Goal: Communication & Community: Answer question/provide support

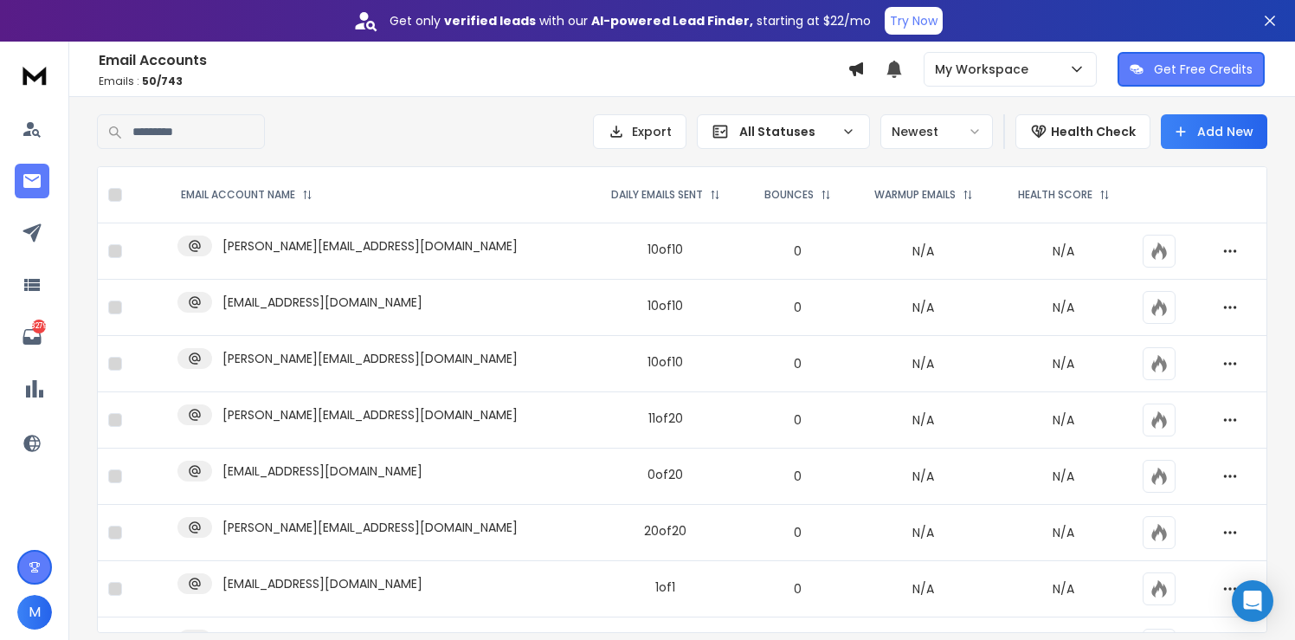
click at [530, 117] on div at bounding box center [340, 131] width 486 height 35
click at [42, 336] on link "8279" at bounding box center [32, 336] width 35 height 35
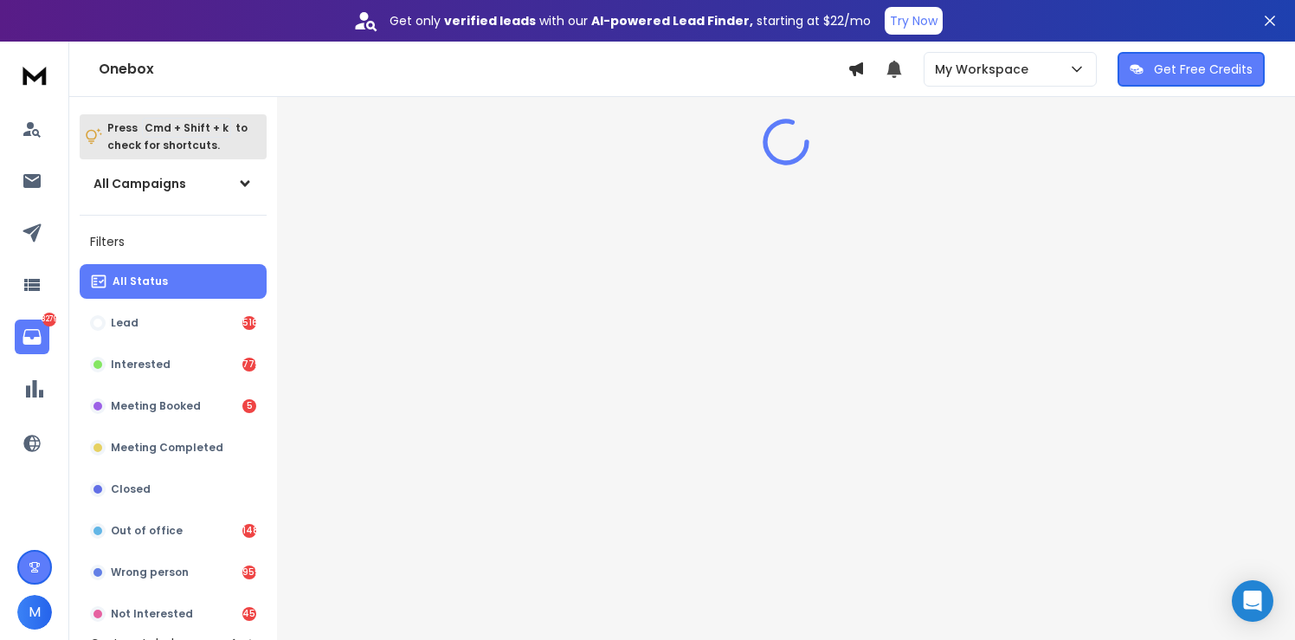
click at [1271, 21] on icon at bounding box center [1270, 21] width 10 height 10
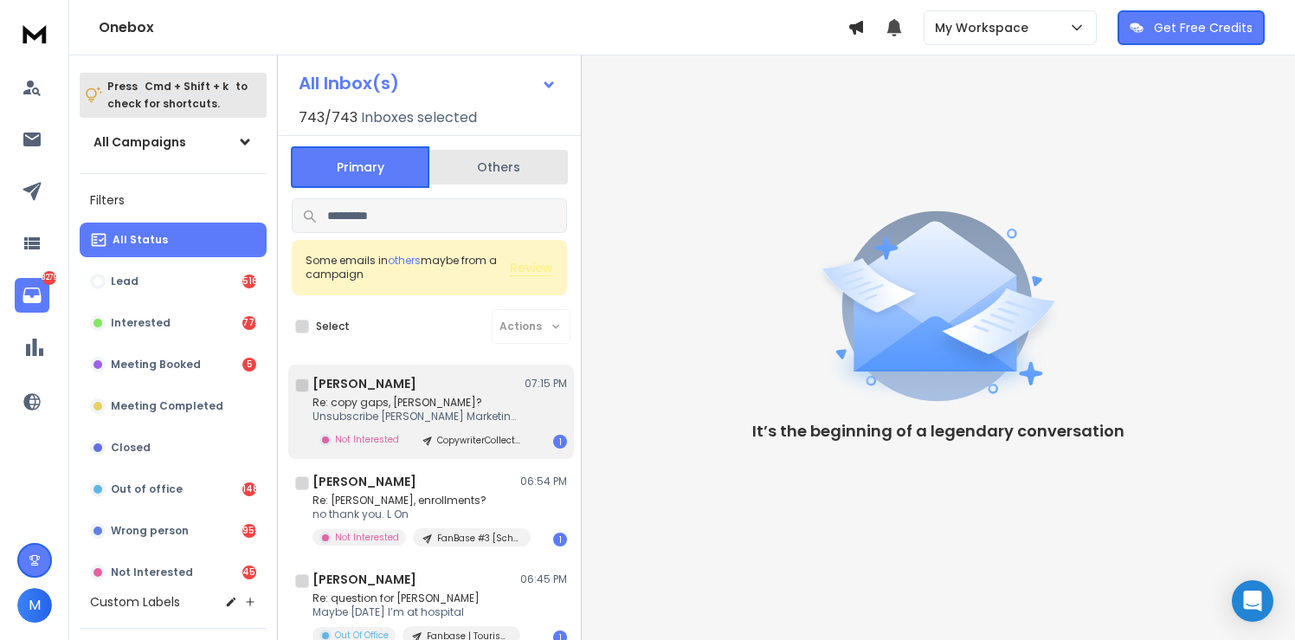
click at [425, 430] on div "CopywriterCollective #1 | AI | [GEOGRAPHIC_DATA]" at bounding box center [472, 439] width 118 height 18
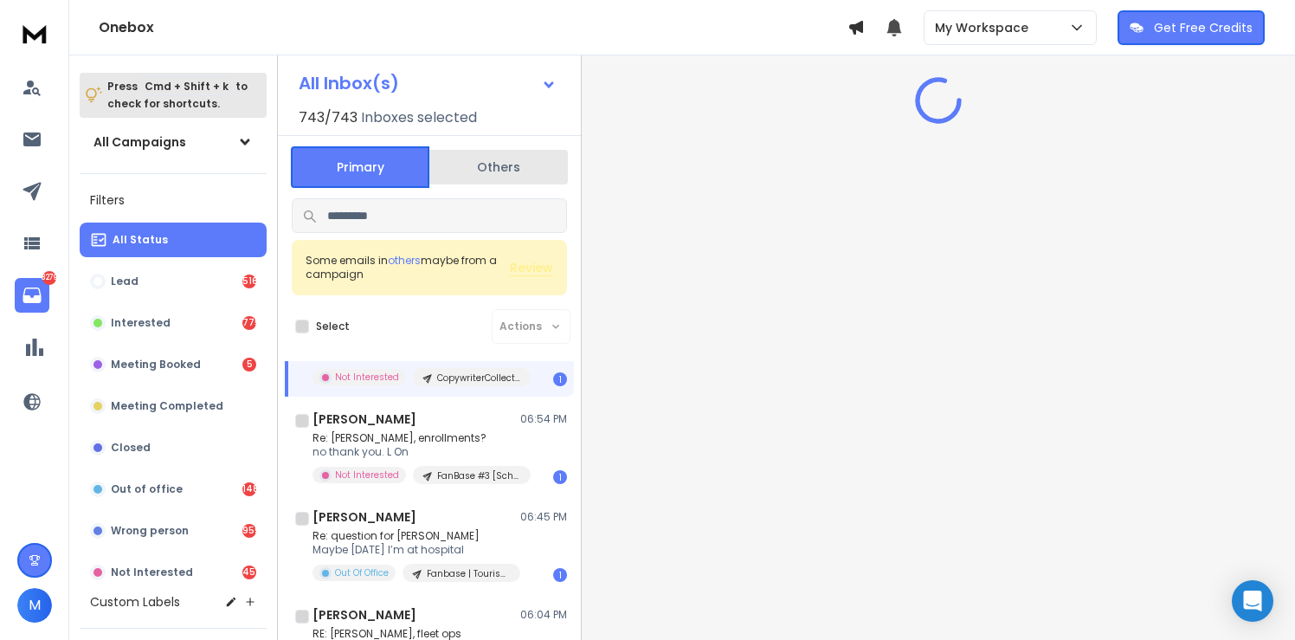
click at [425, 429] on div "[PERSON_NAME] 06:54 PM Re: [PERSON_NAME], enrollments? no thank you. L On Not I…" at bounding box center [439, 447] width 254 height 74
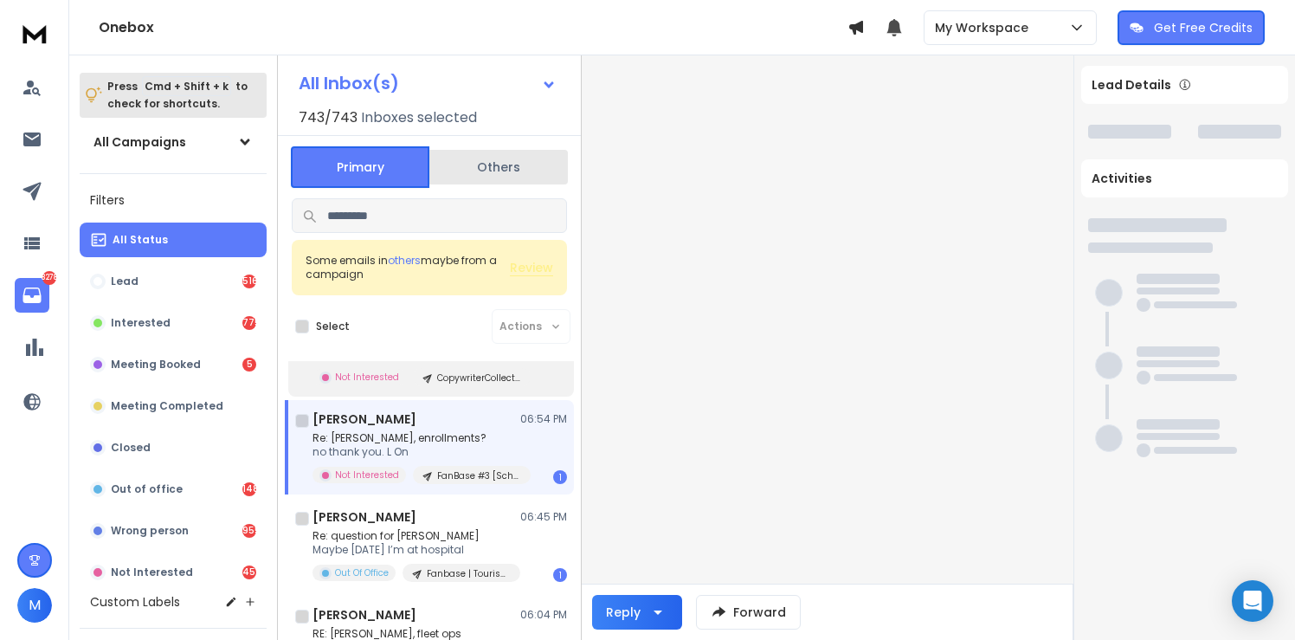
scroll to position [199, 0]
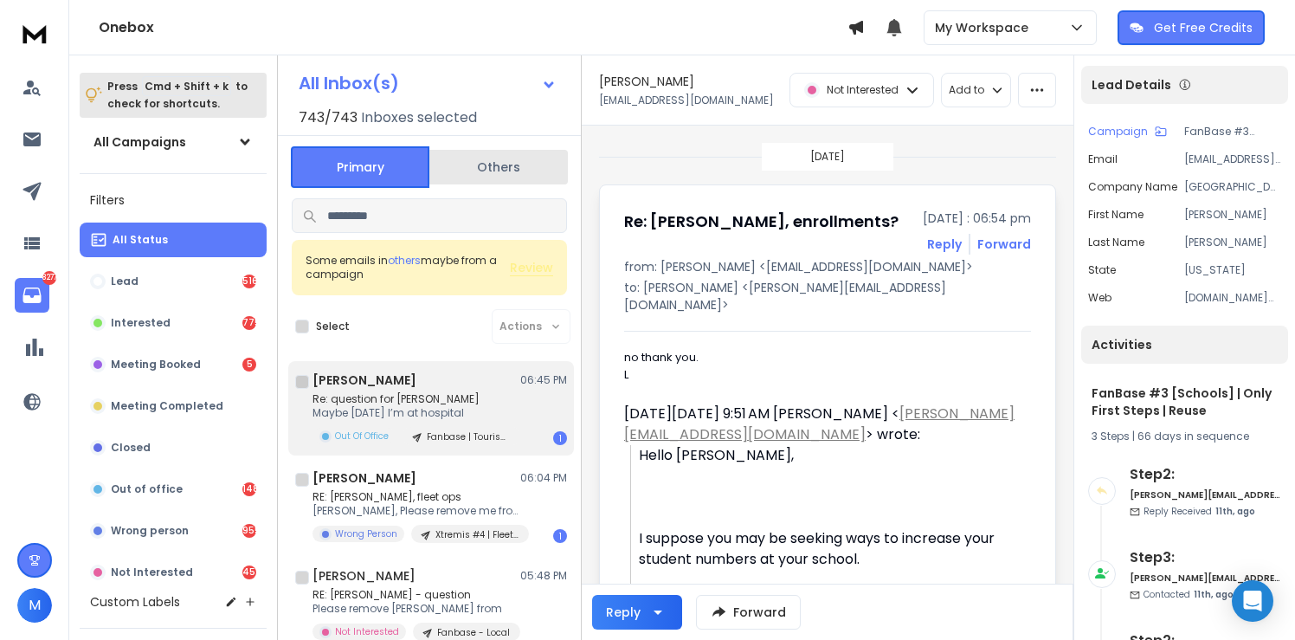
click at [428, 414] on p "Maybe [DATE] I’m at hospital" at bounding box center [416, 413] width 208 height 14
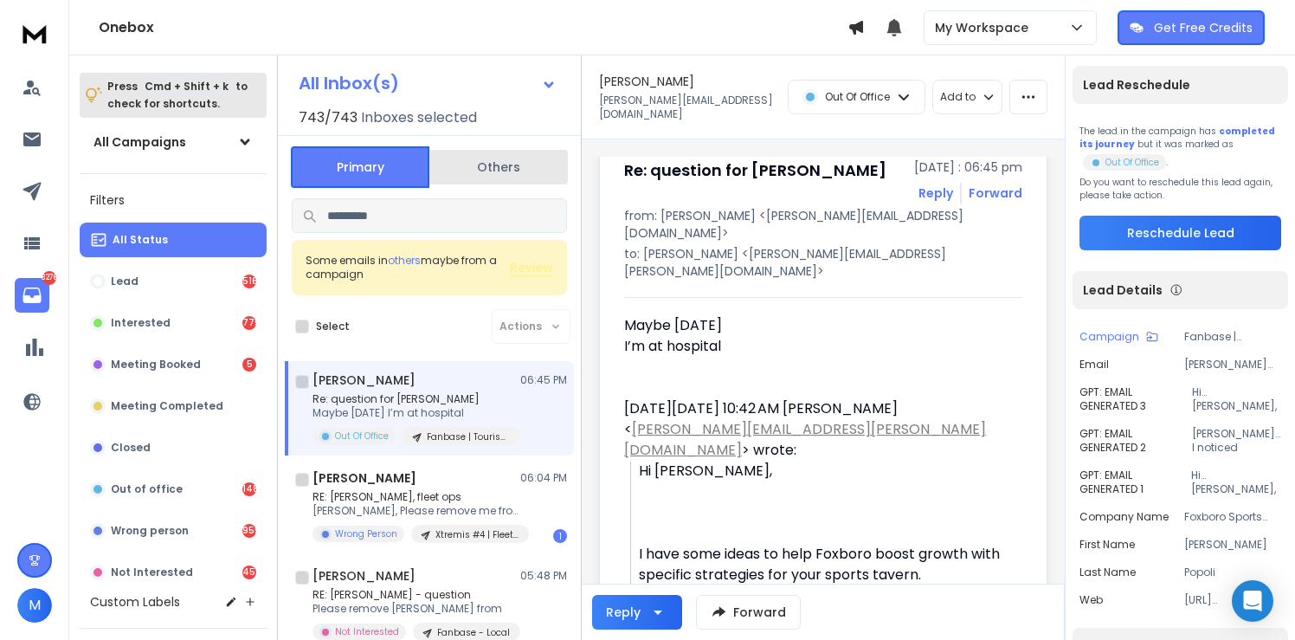
scroll to position [0, 0]
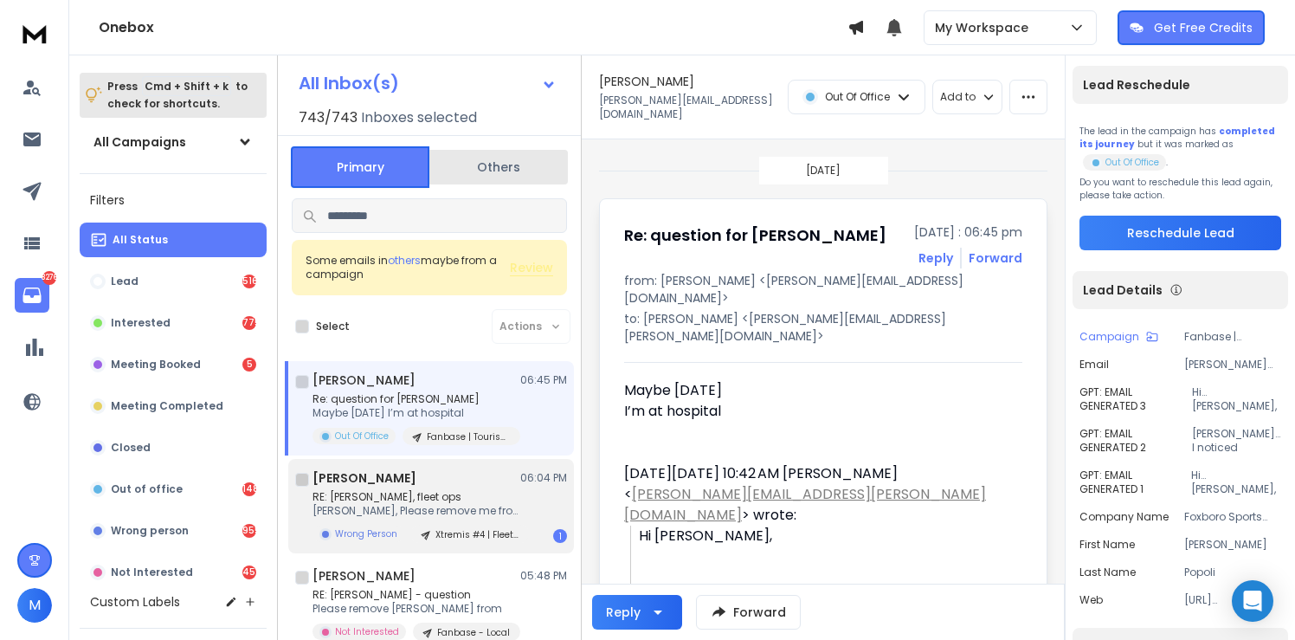
click at [411, 478] on h1 "[PERSON_NAME]" at bounding box center [364, 477] width 104 height 17
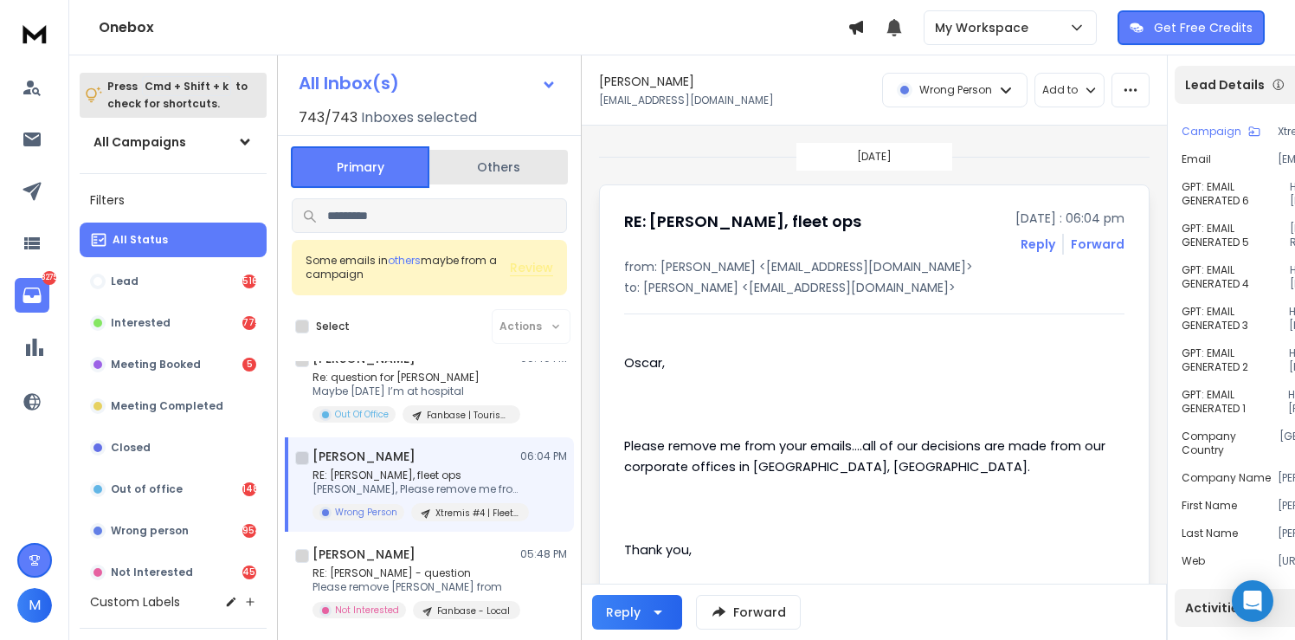
scroll to position [216, 0]
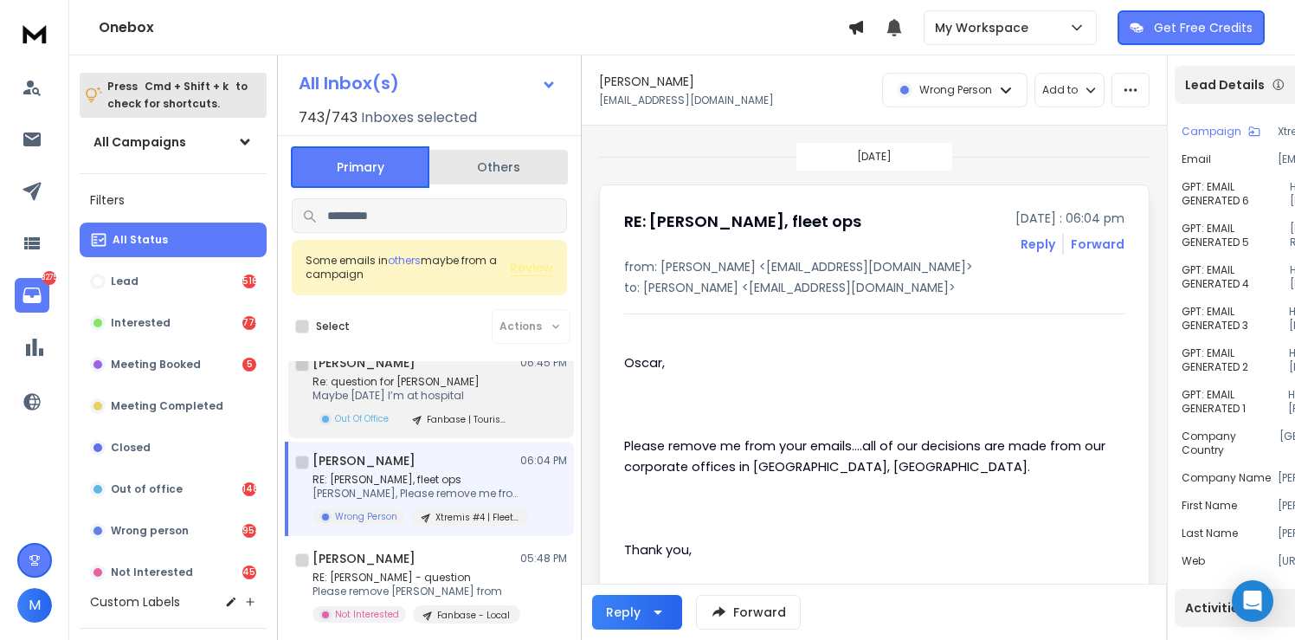
click at [442, 421] on p "Fanbase | Tourism | AI" at bounding box center [468, 419] width 83 height 13
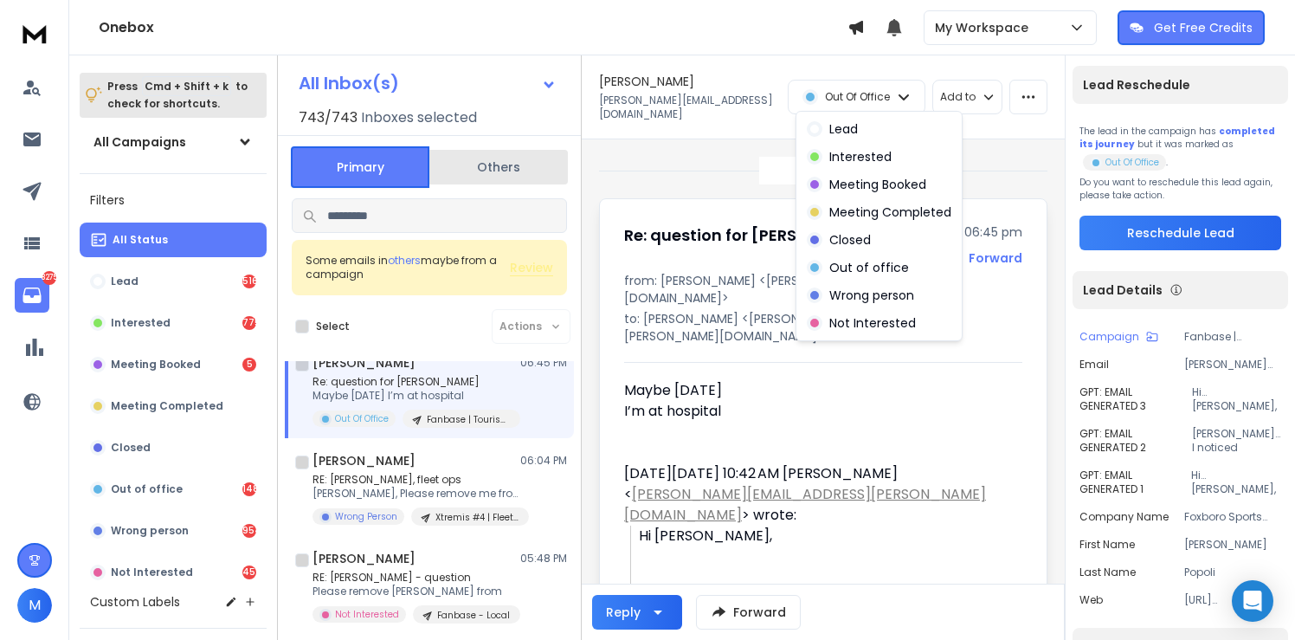
click at [826, 80] on div "Out Of Office" at bounding box center [857, 96] width 136 height 33
click at [827, 156] on div "Interested" at bounding box center [849, 156] width 85 height 17
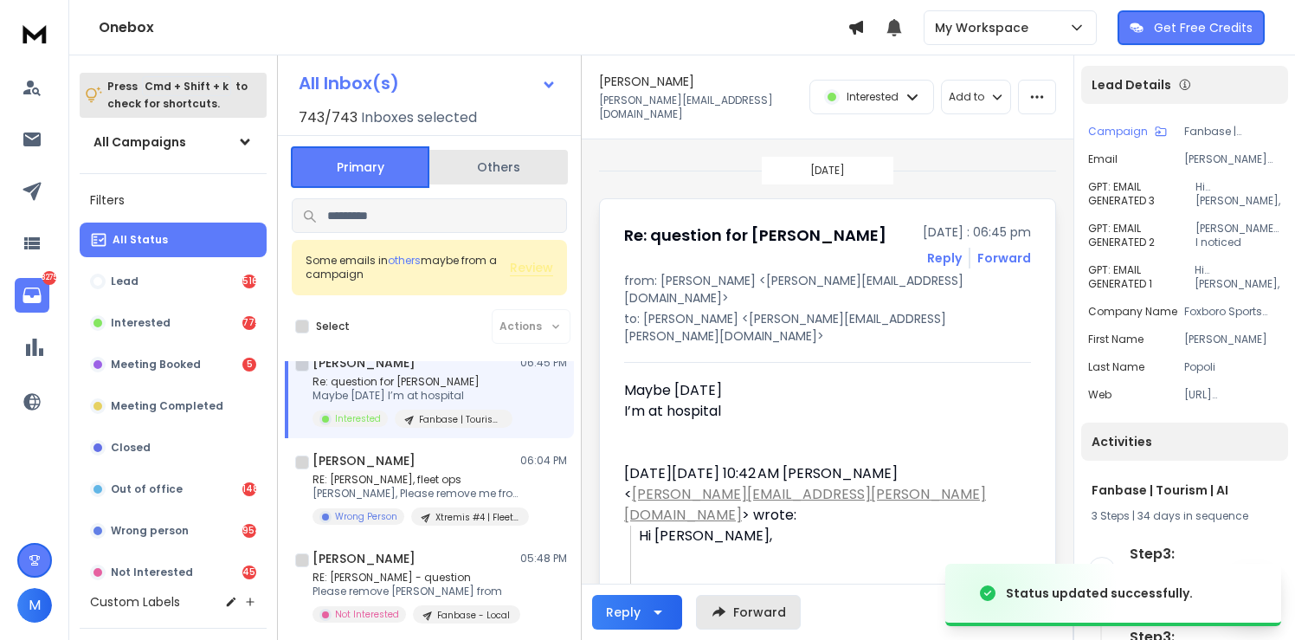
click at [712, 609] on icon at bounding box center [719, 612] width 16 height 16
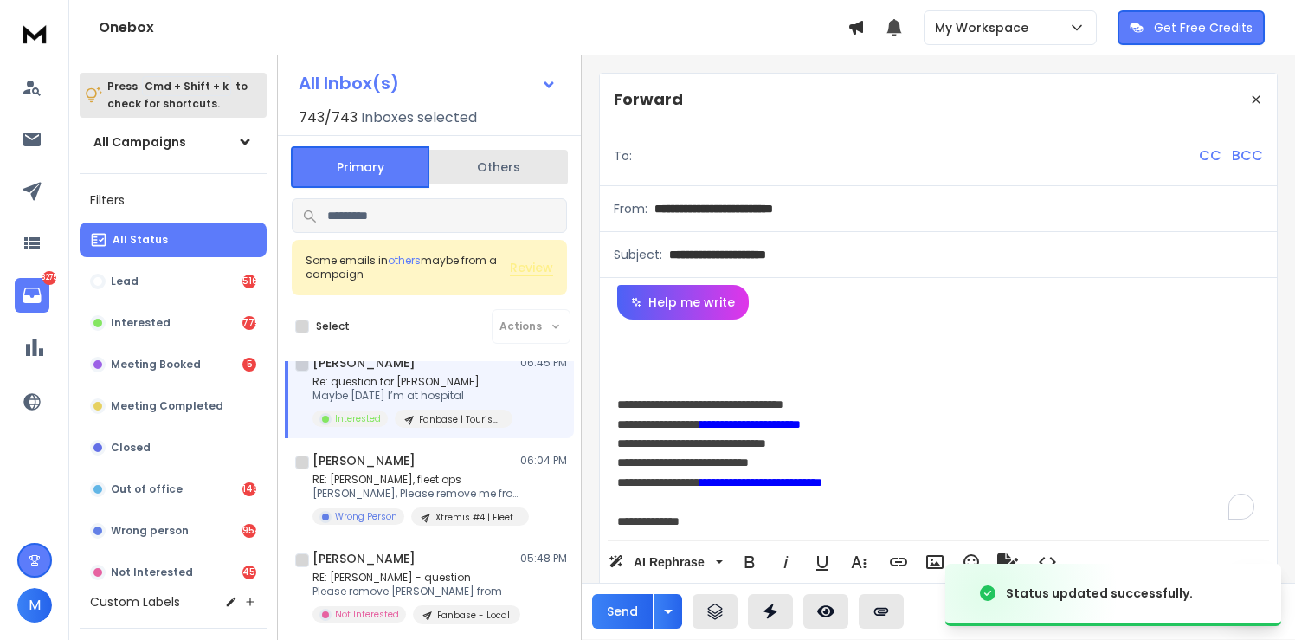
click at [708, 154] on input at bounding box center [699, 155] width 121 height 31
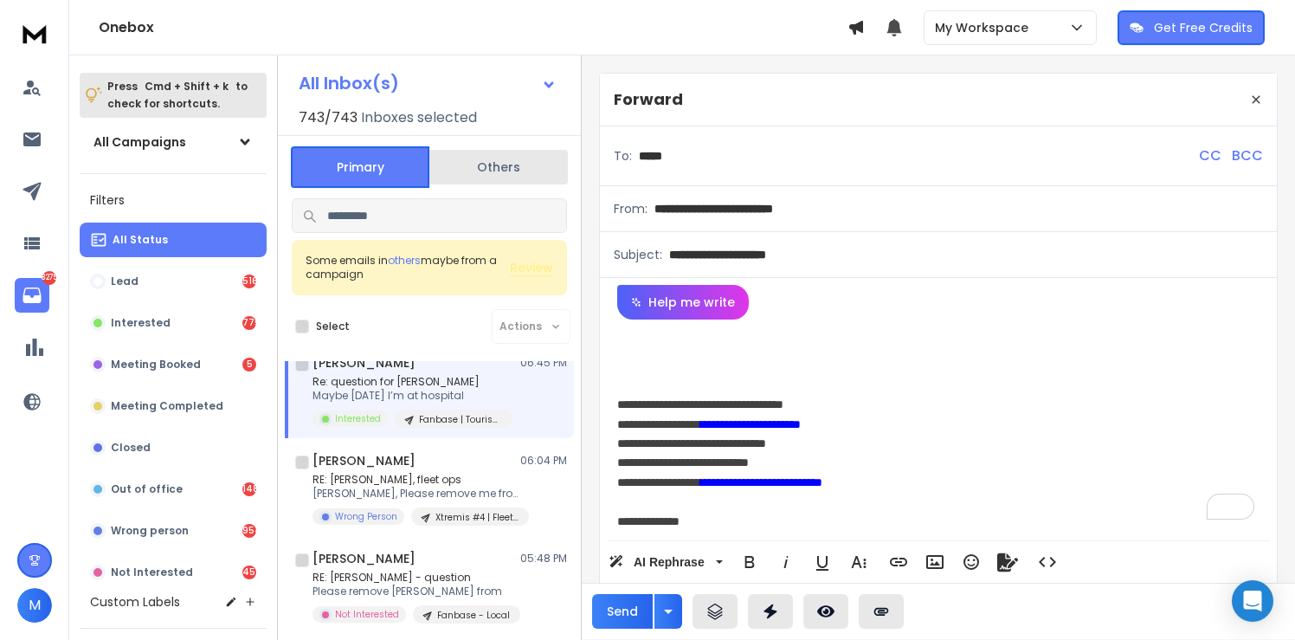
type input "**********"
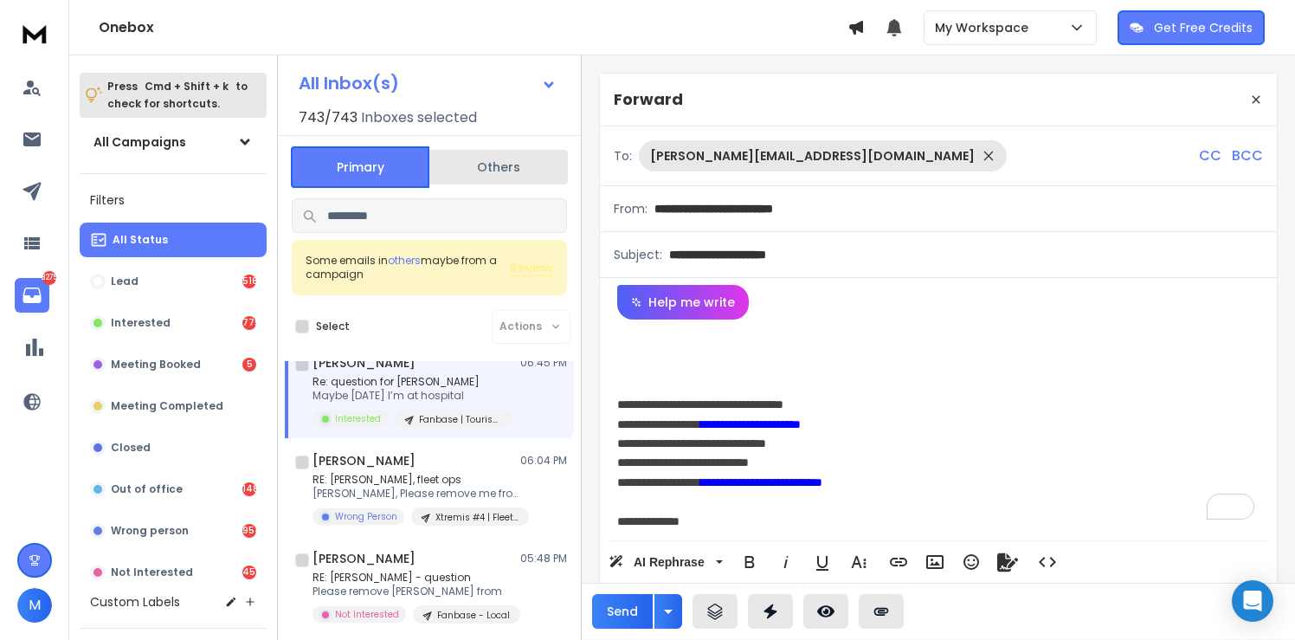
click at [735, 378] on div "To enrich screen reader interactions, please activate Accessibility in Grammarl…" at bounding box center [938, 385] width 642 height 19
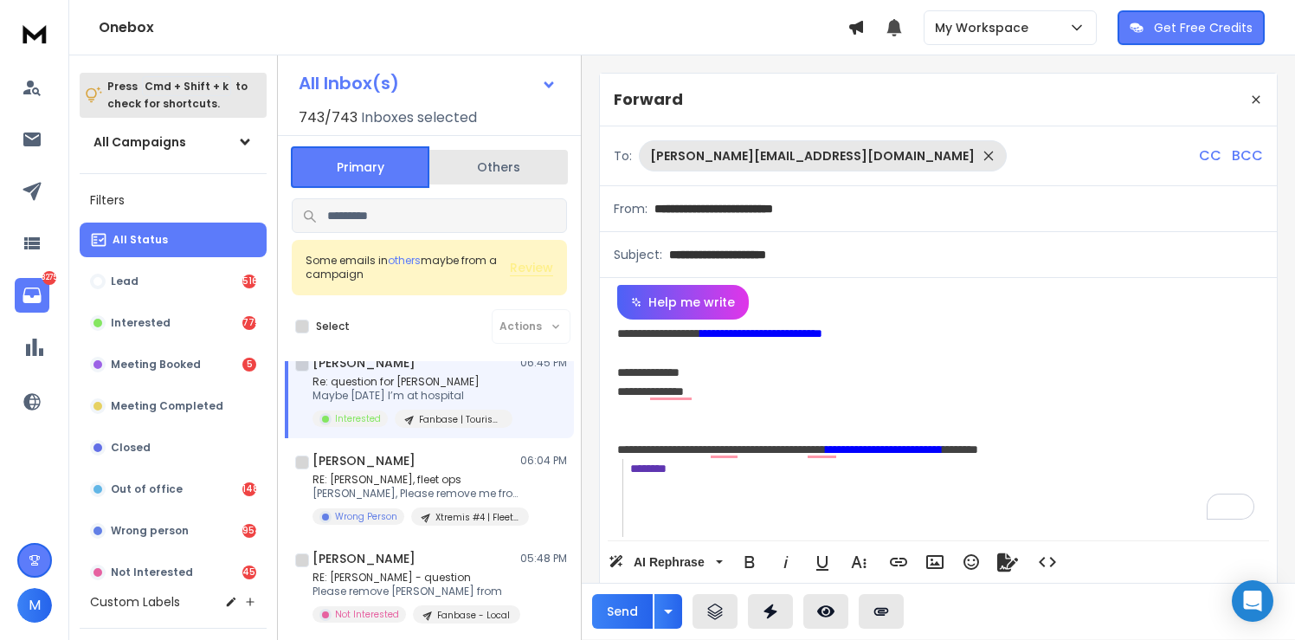
scroll to position [0, 0]
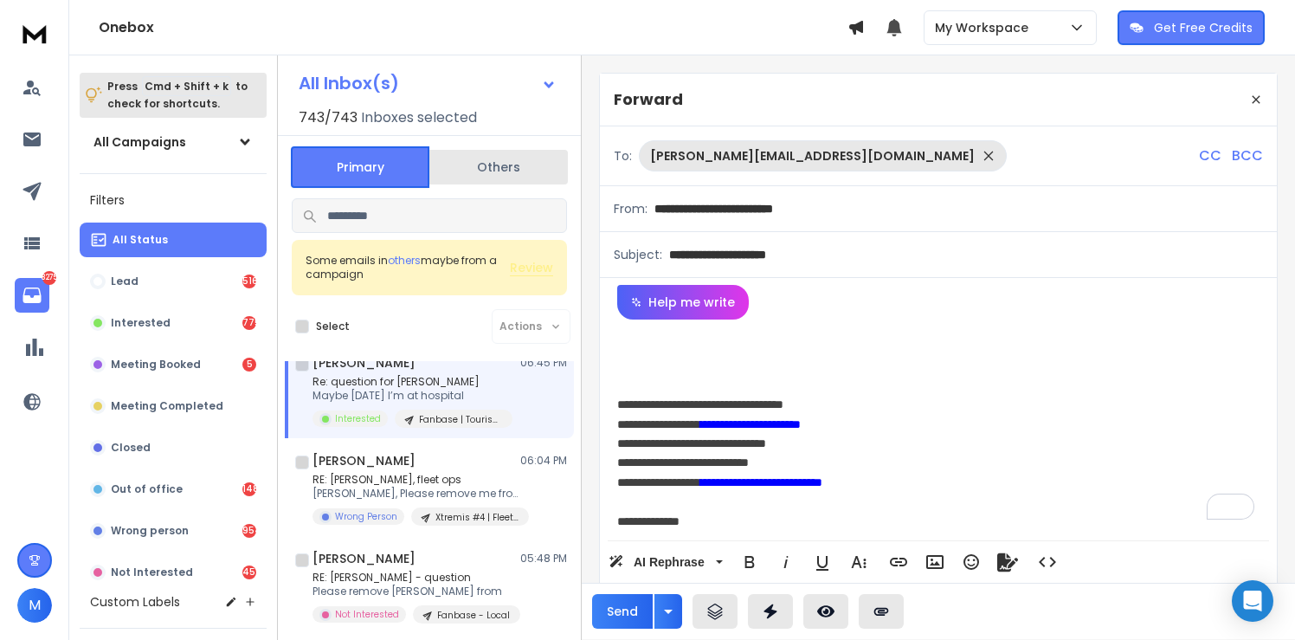
click at [608, 615] on button "Send" at bounding box center [622, 611] width 61 height 35
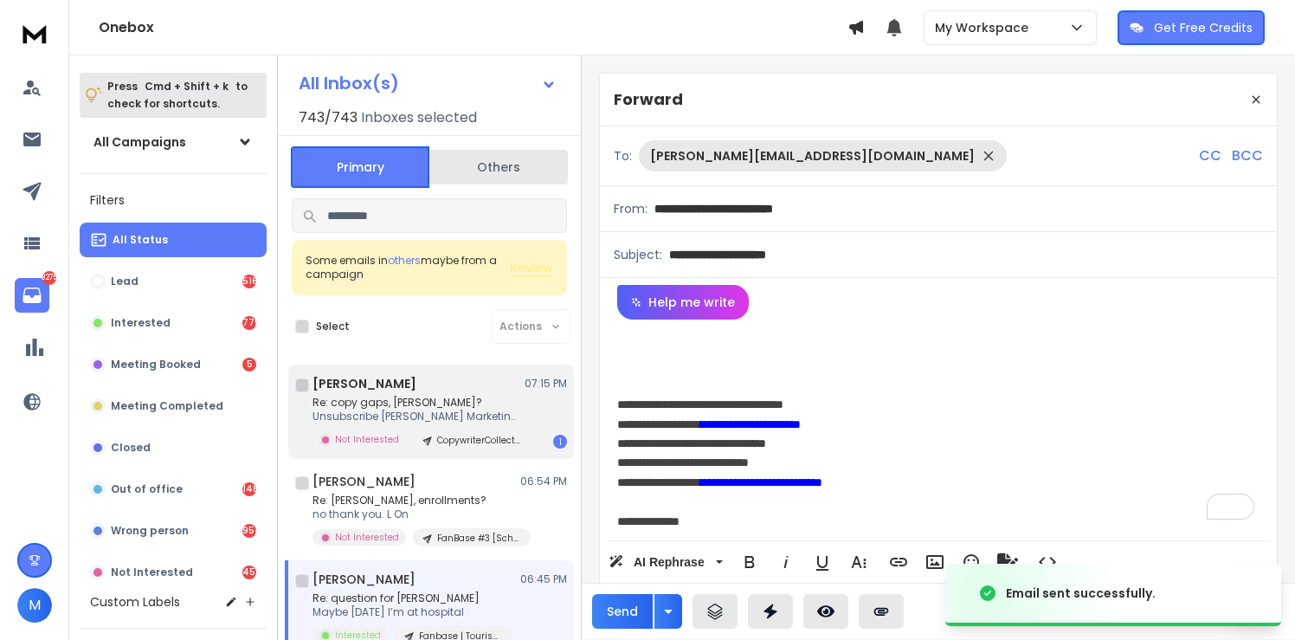
click at [339, 417] on p "Unsubscribe [PERSON_NAME] Marketing Operations" at bounding box center [416, 416] width 208 height 14
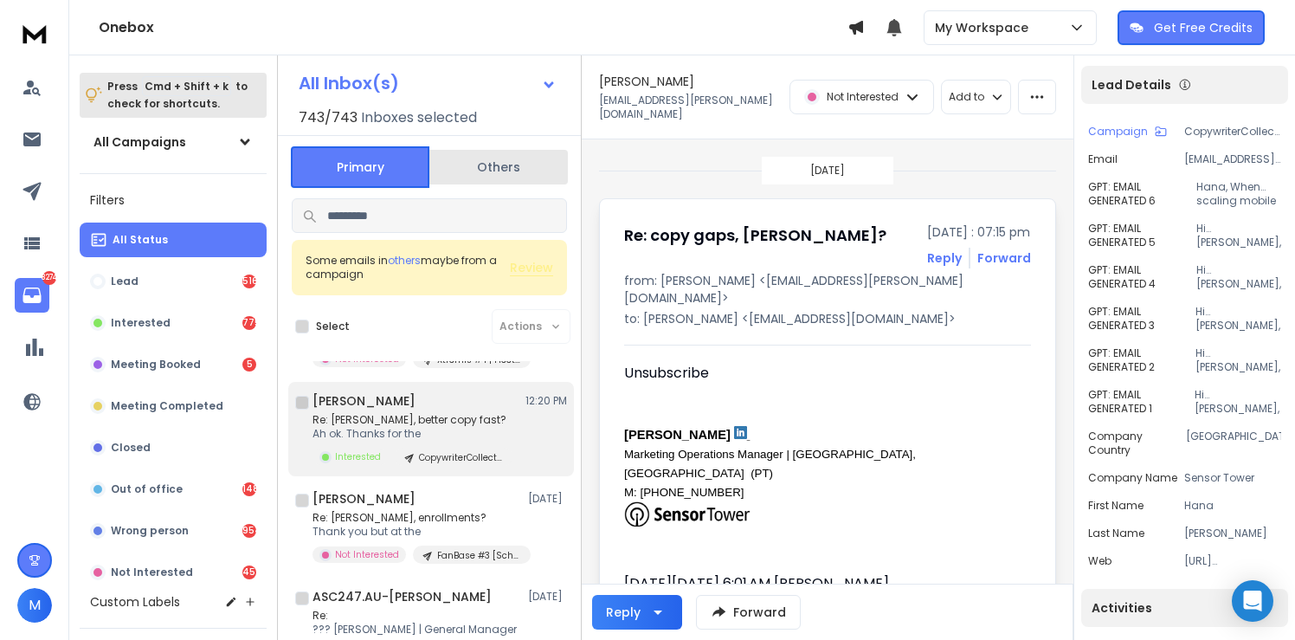
click at [377, 437] on p "Ah ok. Thanks for the" at bounding box center [412, 434] width 200 height 14
